Goal: Information Seeking & Learning: Check status

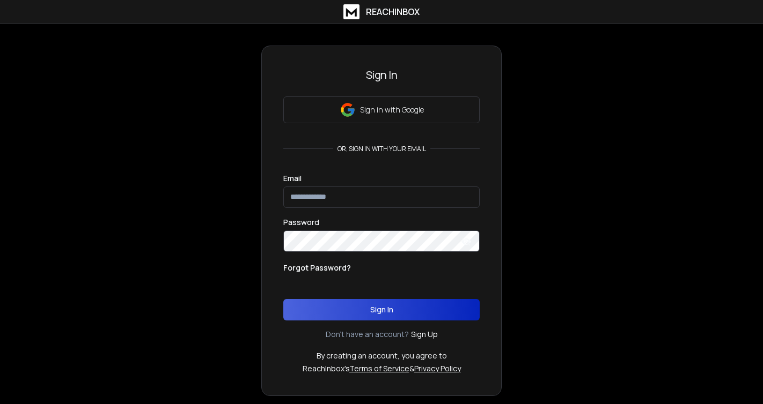
click at [335, 206] on input "email" at bounding box center [381, 197] width 196 height 21
paste input "**********"
type input "**********"
click at [283, 299] on button "Sign In" at bounding box center [381, 309] width 196 height 21
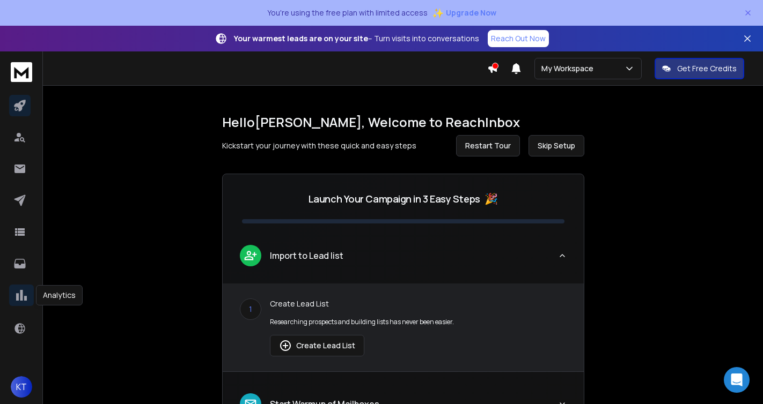
click at [16, 292] on icon at bounding box center [21, 295] width 16 height 16
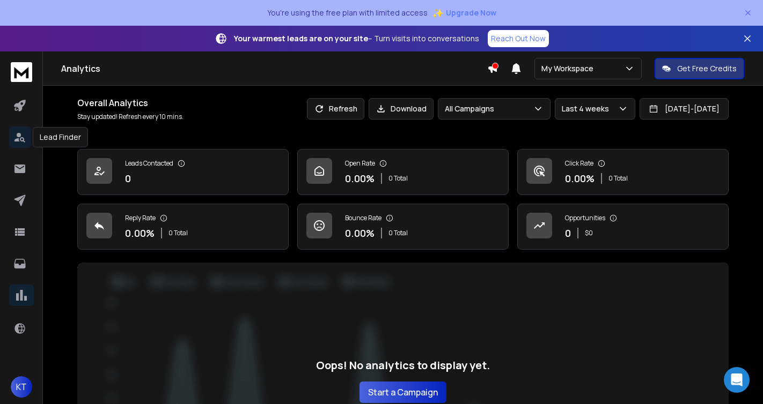
click at [19, 136] on circle at bounding box center [19, 135] width 4 height 4
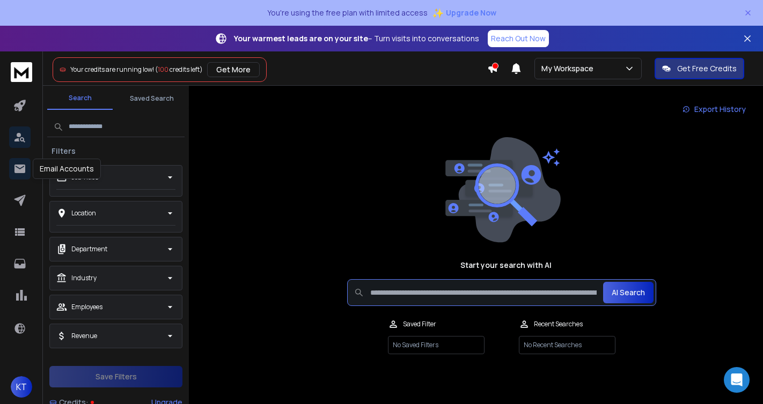
click at [18, 167] on icon at bounding box center [19, 169] width 11 height 9
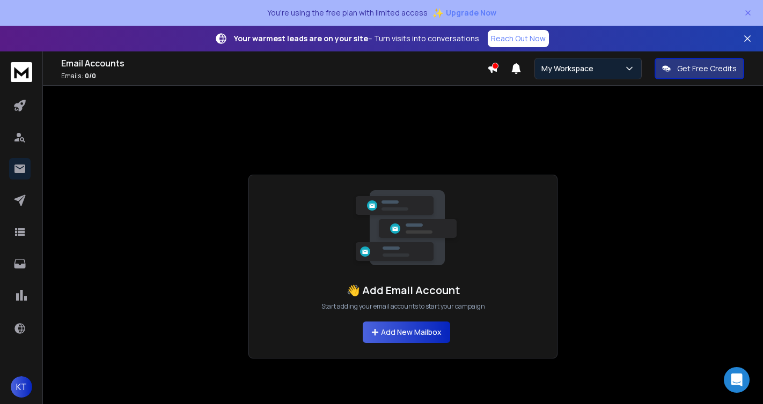
click at [582, 63] on p "My Workspace" at bounding box center [569, 68] width 56 height 11
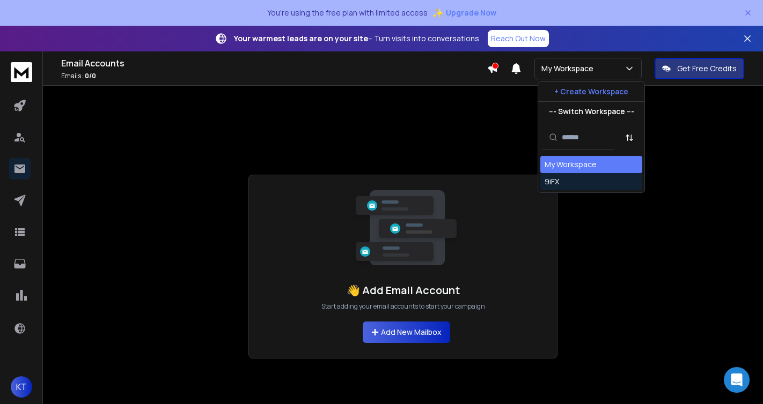
click at [577, 181] on div "9iFX" at bounding box center [591, 181] width 102 height 17
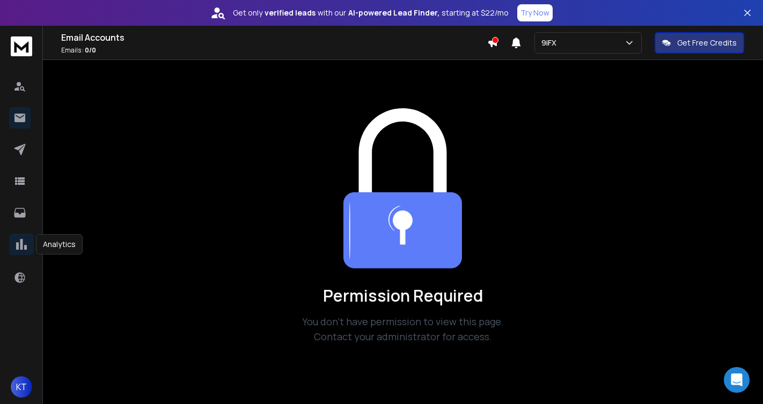
click at [19, 246] on icon at bounding box center [21, 245] width 16 height 16
click at [21, 213] on icon at bounding box center [19, 213] width 11 height 10
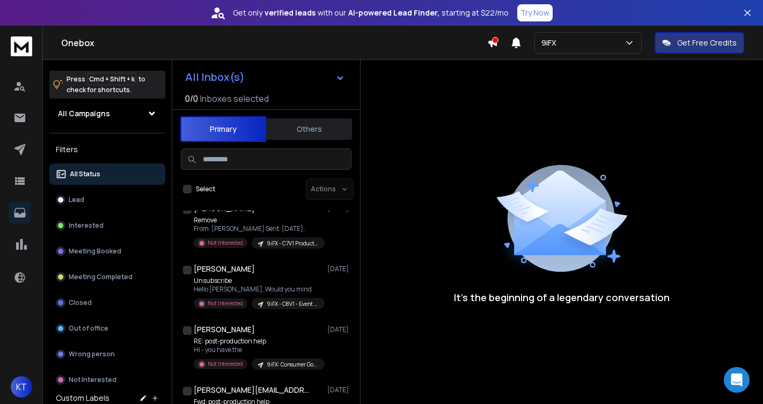
scroll to position [139, 0]
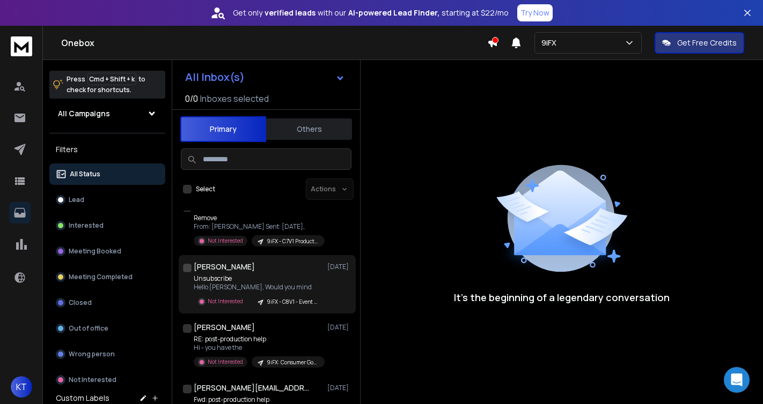
click at [293, 276] on p "Unsubscribe" at bounding box center [258, 279] width 129 height 9
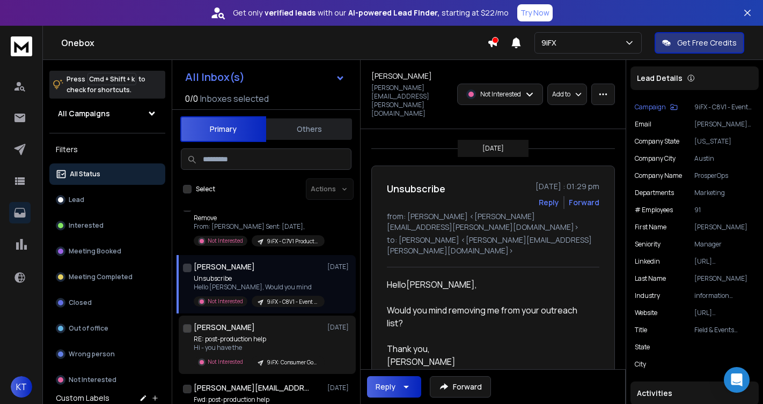
click at [293, 341] on p "RE: post-production help" at bounding box center [258, 339] width 129 height 9
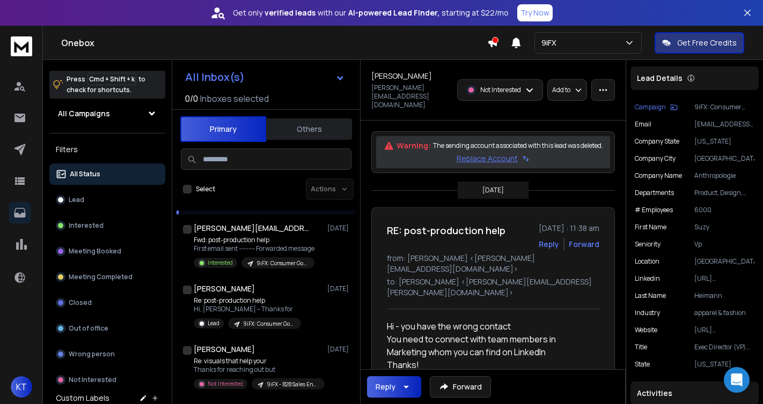
scroll to position [301, 0]
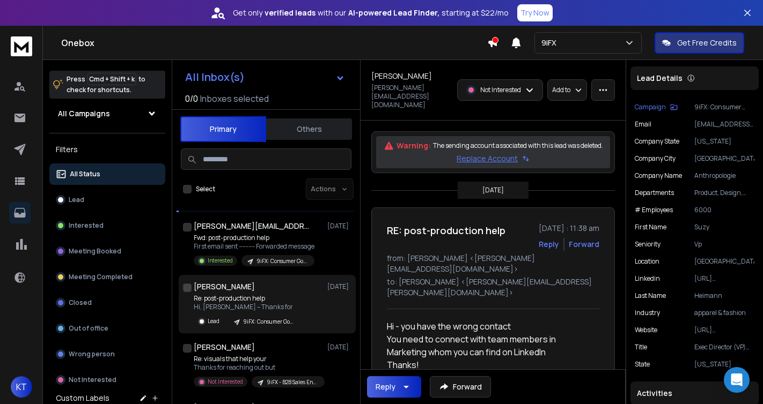
click at [302, 299] on div "Re: post-production help Hi, Tracey – Thanks for Lead 9iFX: Consumer Goods // V…" at bounding box center [273, 310] width 158 height 33
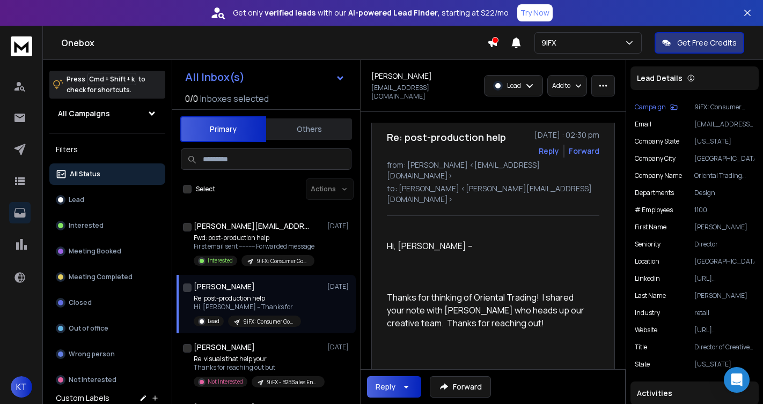
scroll to position [32, 0]
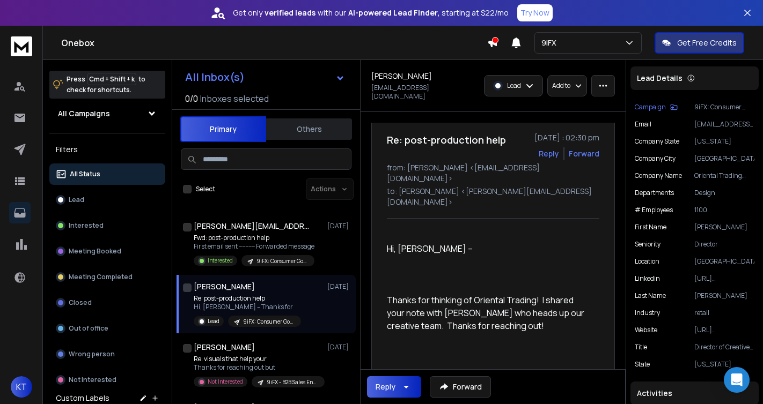
click at [533, 83] on div "Lead" at bounding box center [513, 86] width 58 height 20
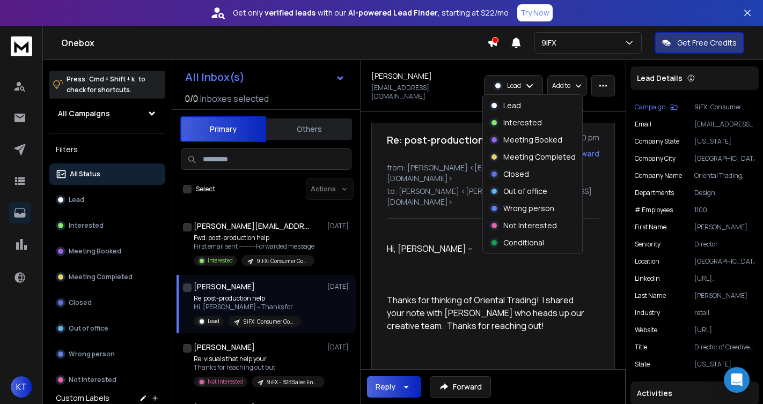
click at [341, 48] on h1 "Onebox" at bounding box center [274, 42] width 426 height 13
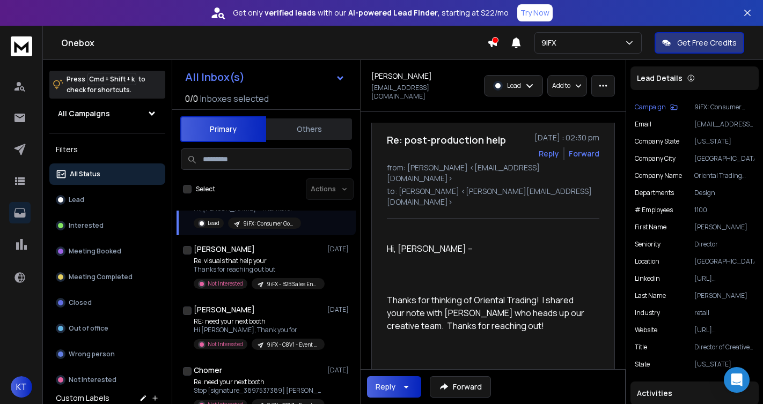
scroll to position [456, 0]
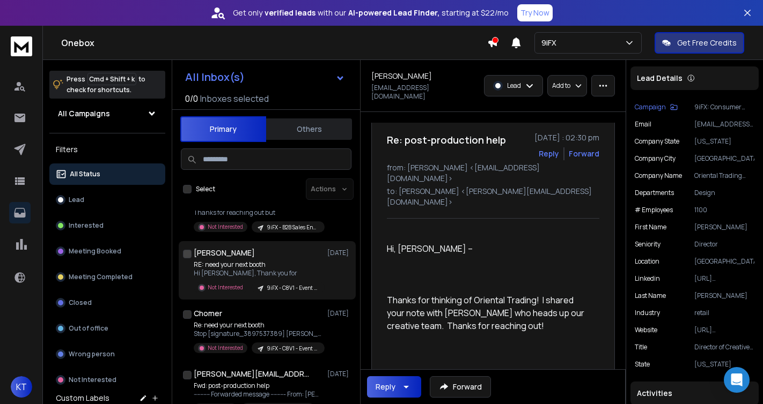
click at [289, 274] on p "Hi Tracey, Thank you for" at bounding box center [258, 273] width 129 height 9
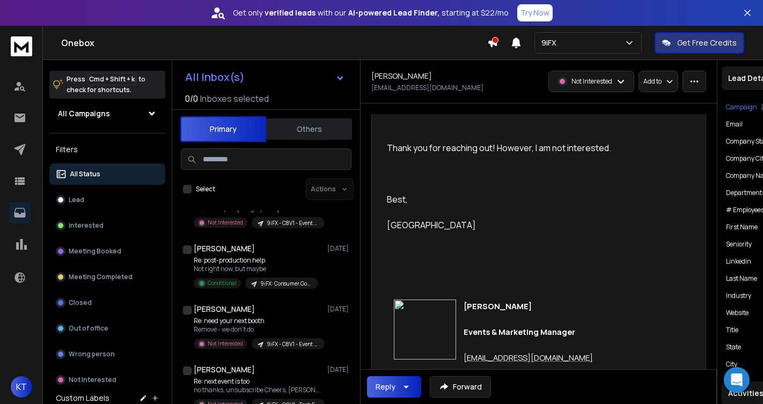
scroll to position [1070, 0]
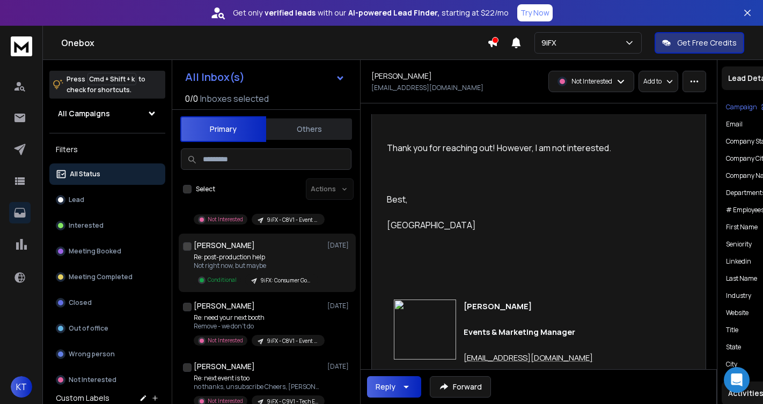
click at [302, 252] on div "Martina Norell 23 Jul Re: post-production help Not right now, but maybe Conditi…" at bounding box center [273, 263] width 158 height 46
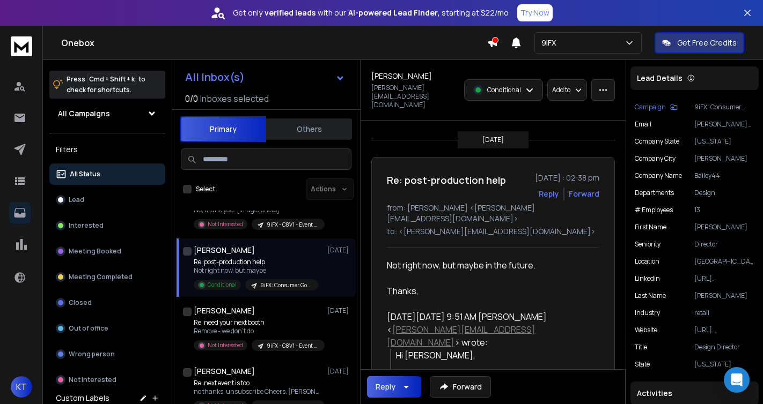
scroll to position [1013, 0]
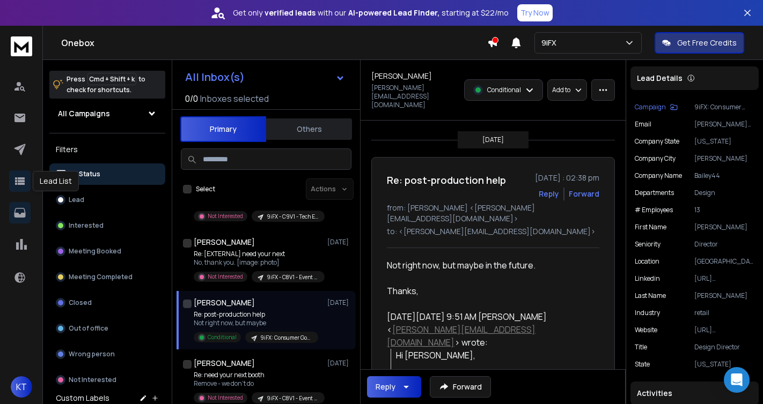
click at [25, 180] on icon at bounding box center [19, 181] width 13 height 13
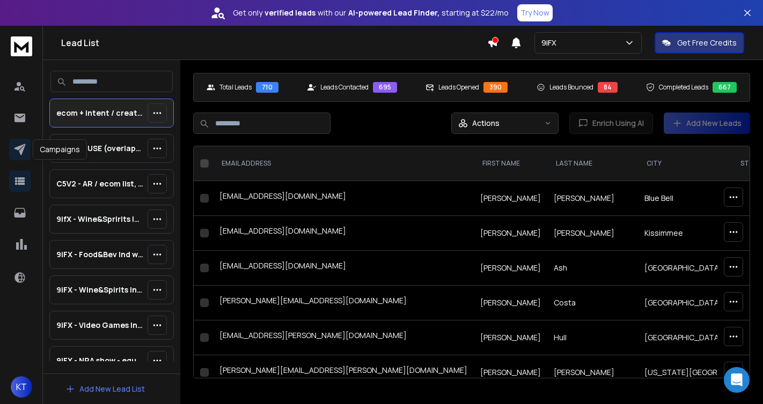
click at [21, 148] on icon at bounding box center [19, 149] width 11 height 11
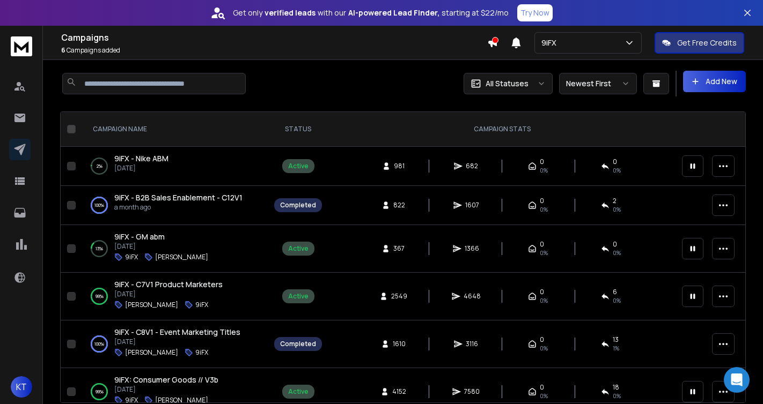
scroll to position [21, 0]
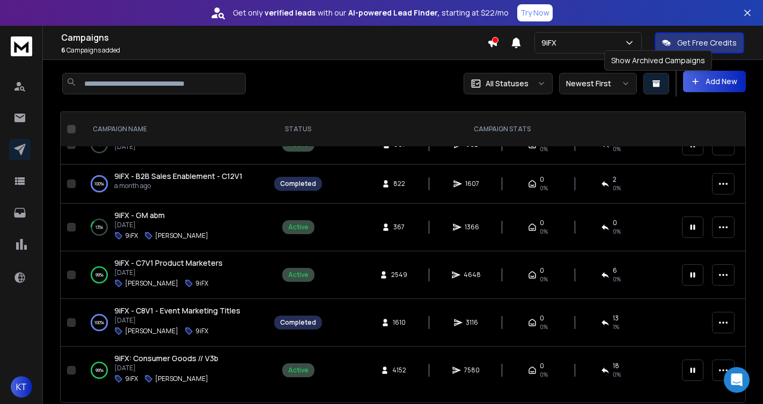
click at [659, 82] on icon at bounding box center [656, 83] width 8 height 6
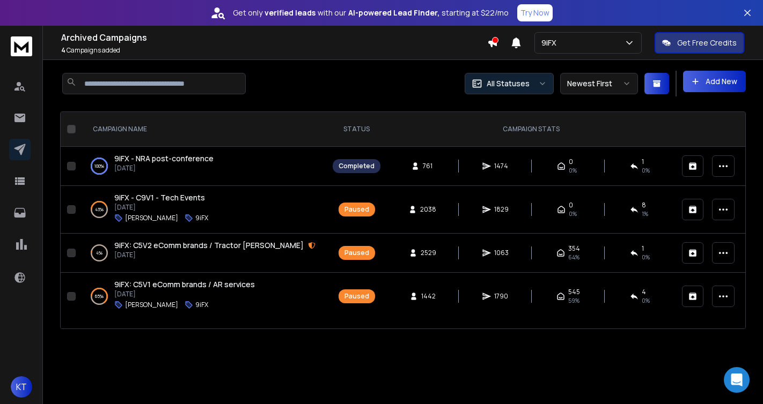
click at [498, 83] on p "All Statuses" at bounding box center [507, 83] width 43 height 11
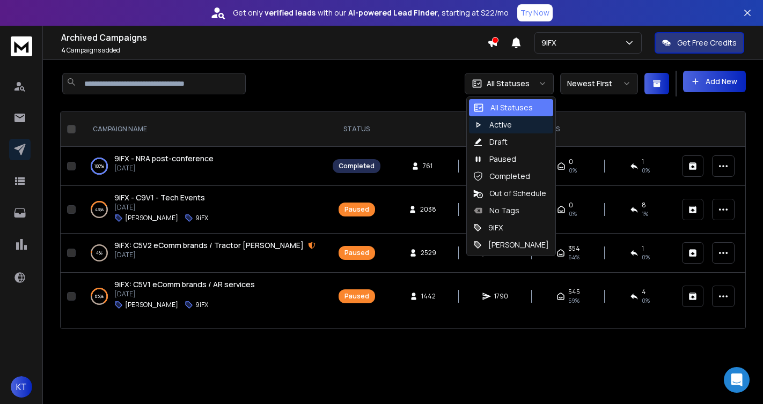
click at [499, 126] on div "Active" at bounding box center [492, 125] width 39 height 11
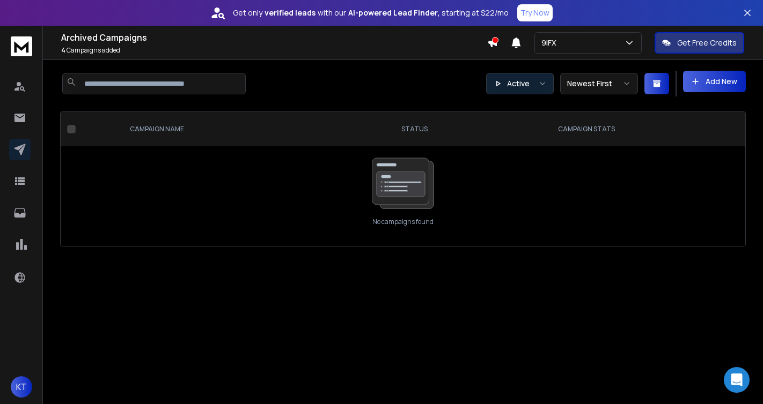
click at [498, 83] on icon "button" at bounding box center [498, 84] width 10 height 10
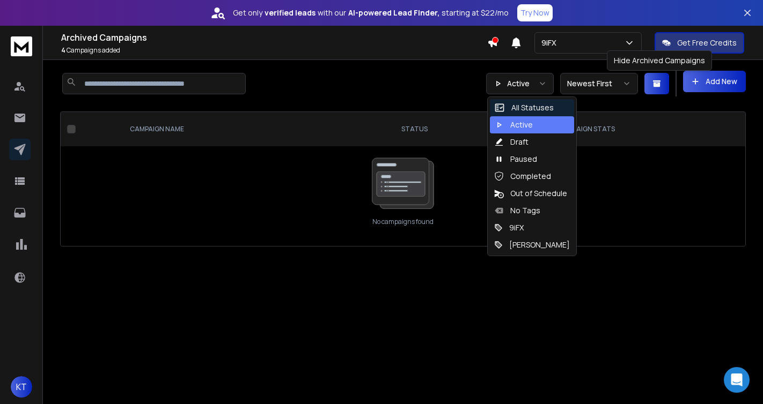
click at [660, 89] on button at bounding box center [656, 83] width 25 height 21
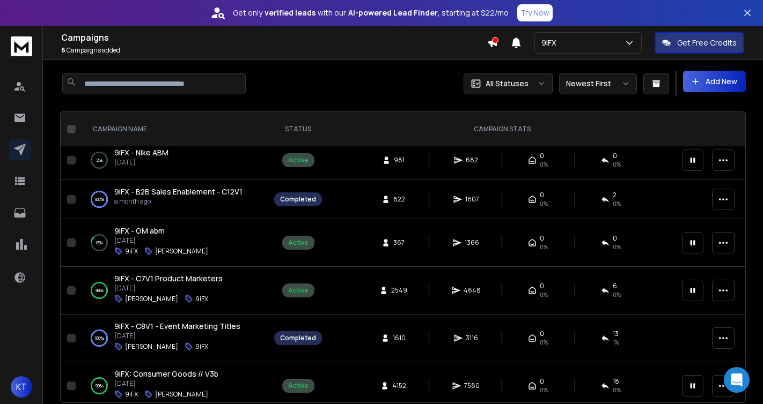
scroll to position [21, 0]
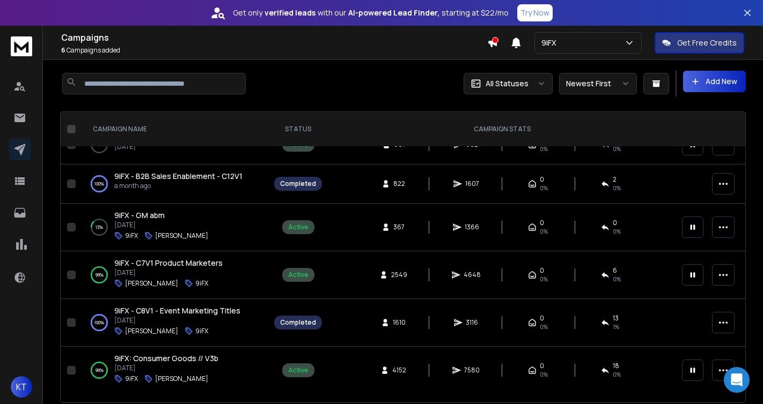
click at [727, 321] on icon "button" at bounding box center [723, 323] width 11 height 11
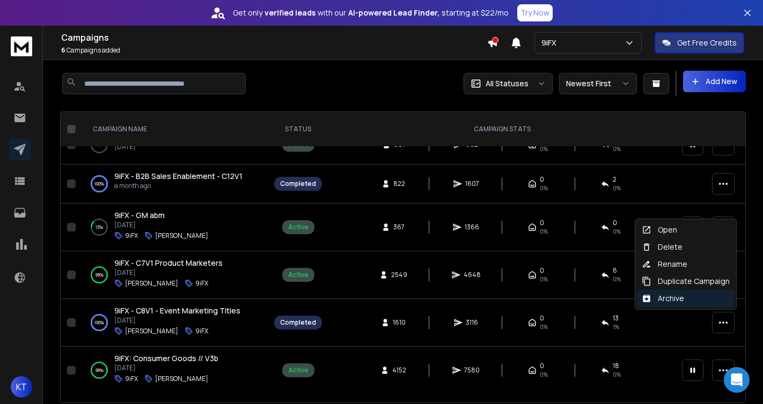
click at [378, 118] on th "CAMPAIGN STATS" at bounding box center [501, 129] width 347 height 35
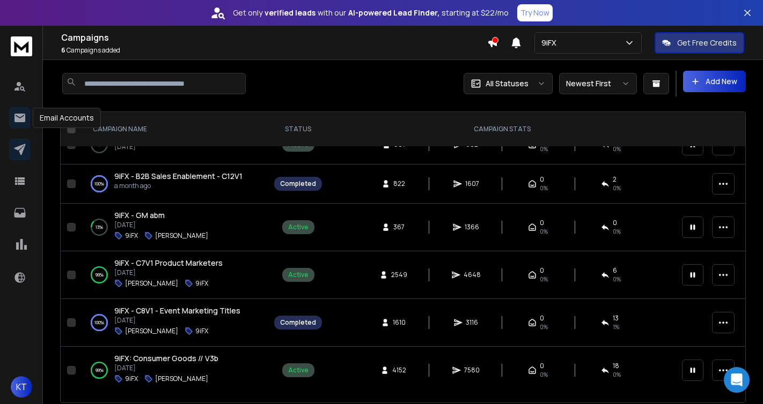
click at [20, 114] on icon at bounding box center [19, 118] width 11 height 9
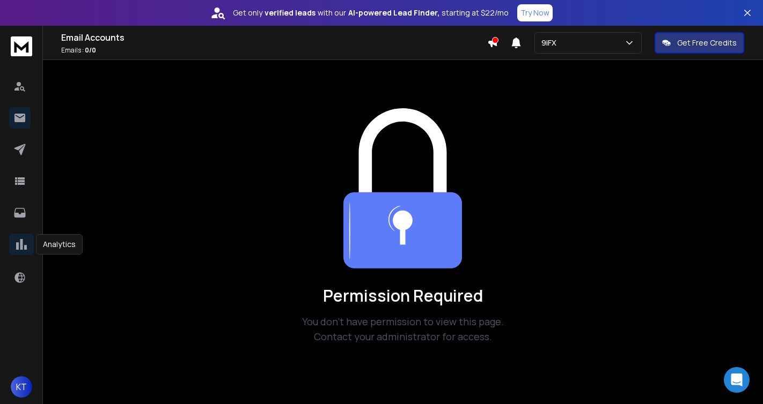
click at [24, 241] on icon at bounding box center [21, 245] width 16 height 16
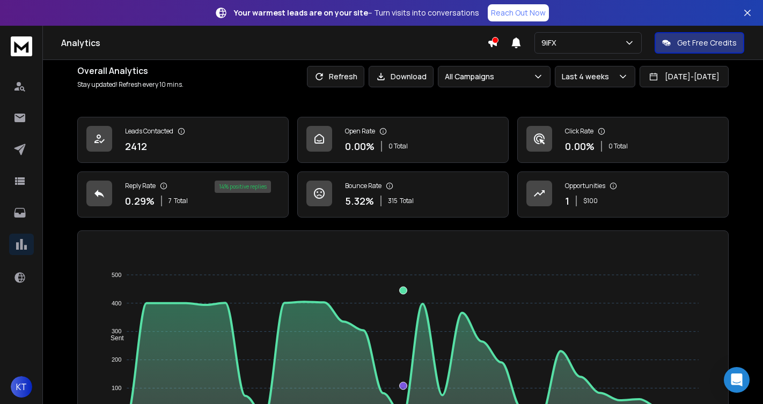
scroll to position [3, 0]
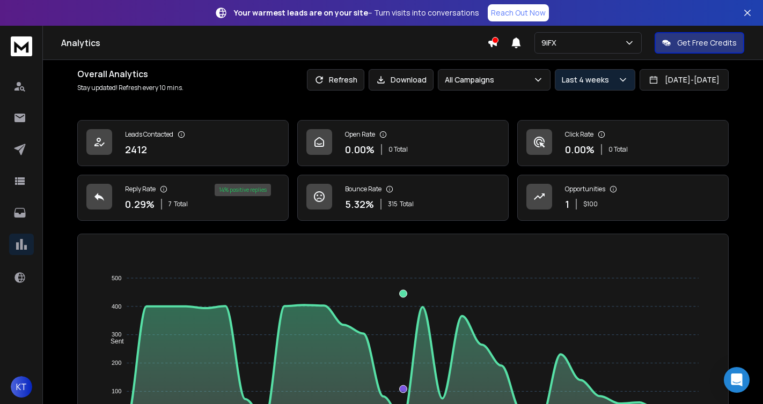
click at [620, 79] on icon "button" at bounding box center [622, 80] width 5 height 3
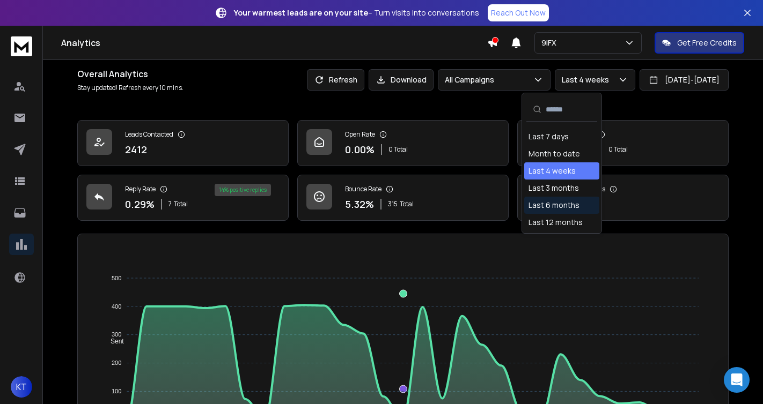
click at [558, 203] on div "Last 6 months" at bounding box center [553, 205] width 51 height 11
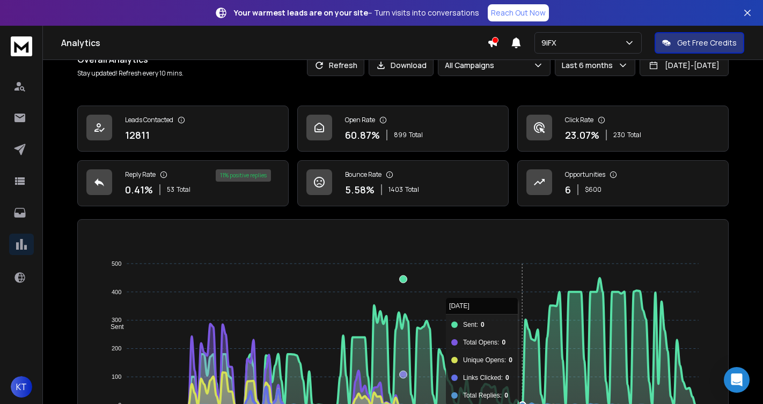
scroll to position [0, 0]
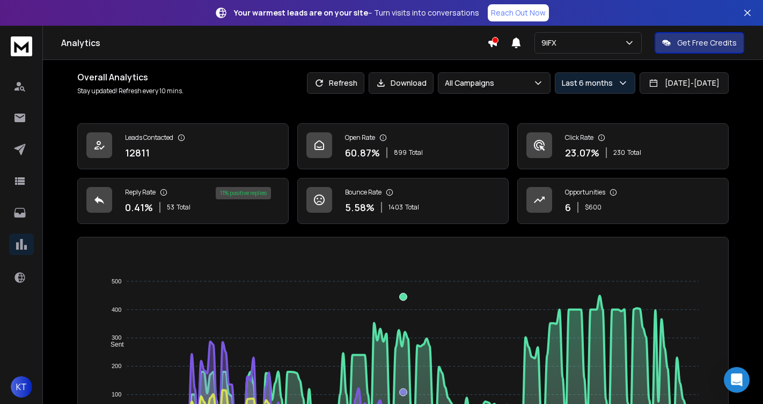
click at [617, 78] on icon "button" at bounding box center [622, 83] width 11 height 11
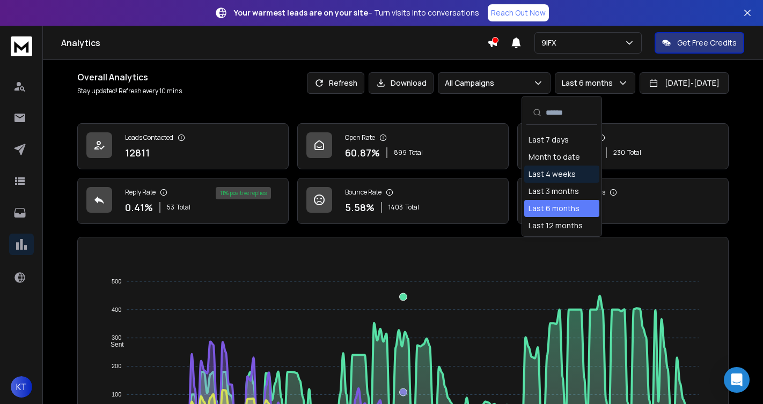
click at [567, 169] on div "Last 4 weeks" at bounding box center [551, 174] width 47 height 11
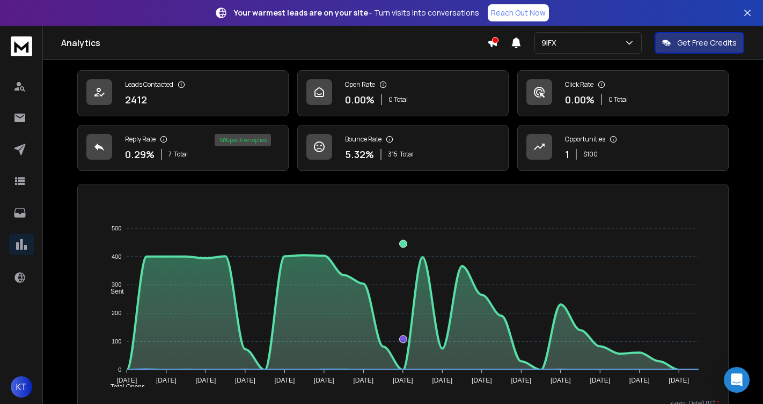
scroll to position [60, 0]
